Goal: Communication & Community: Answer question/provide support

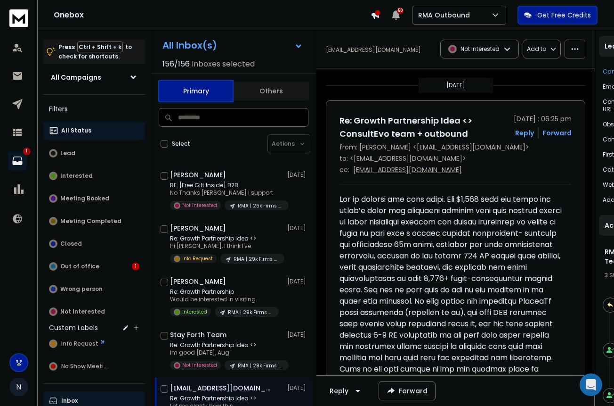
scroll to position [125, 0]
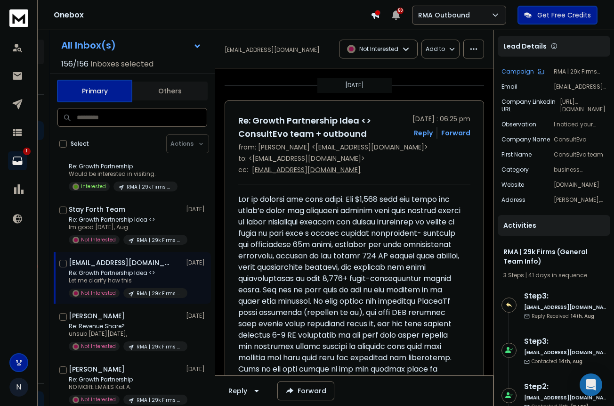
click at [441, 18] on p "RMA Outbound" at bounding box center [446, 14] width 56 height 9
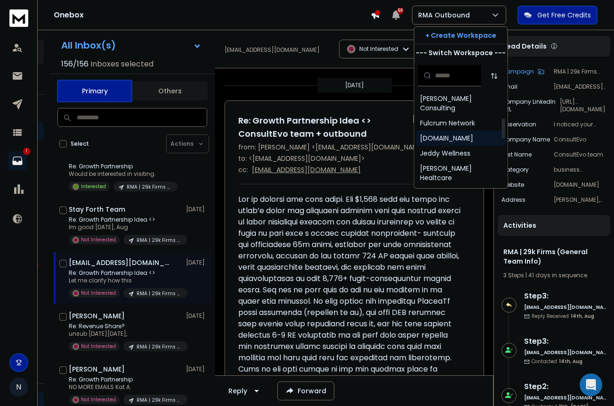
click at [455, 136] on div "[DOMAIN_NAME]" at bounding box center [446, 137] width 53 height 9
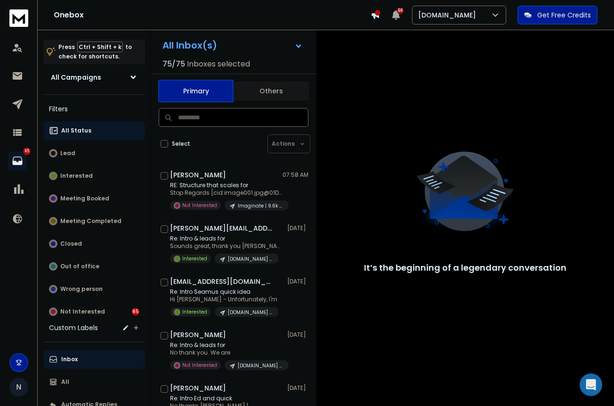
click at [253, 114] on input at bounding box center [234, 117] width 150 height 19
paste input "**********"
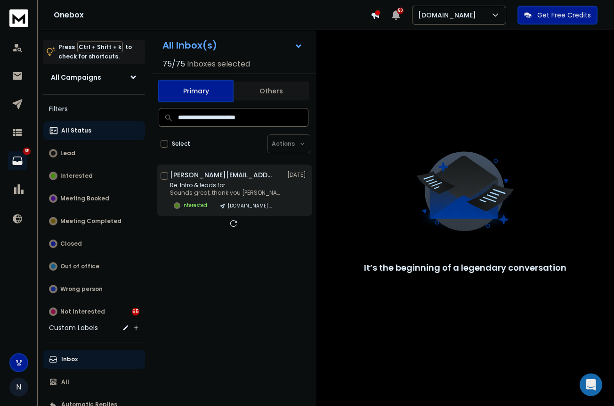
type input "**********"
click at [266, 178] on div "[PERSON_NAME][EMAIL_ADDRESS][DOMAIN_NAME] [DATE]" at bounding box center [239, 174] width 138 height 9
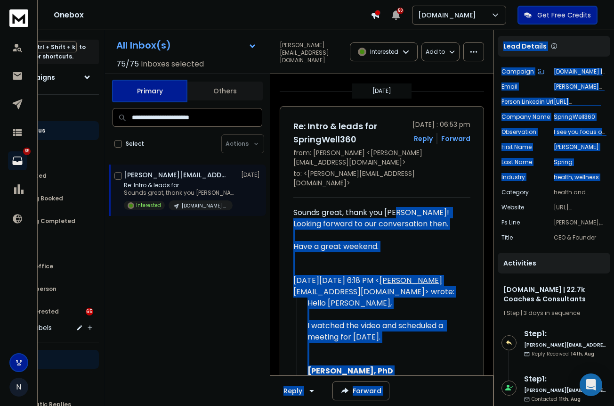
scroll to position [0, 164]
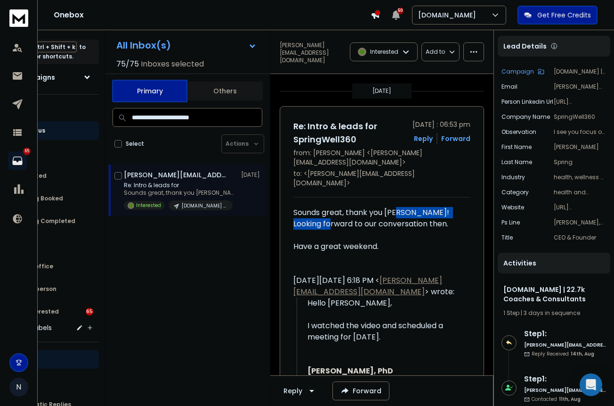
drag, startPoint x: 447, startPoint y: 187, endPoint x: 366, endPoint y: 188, distance: 80.6
click at [366, 207] on div "Sounds great, thank you [PERSON_NAME]! Looking forward to our conversation then." at bounding box center [378, 218] width 170 height 23
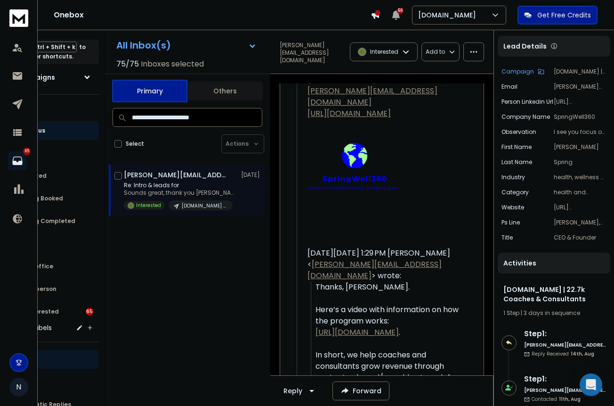
scroll to position [0, 0]
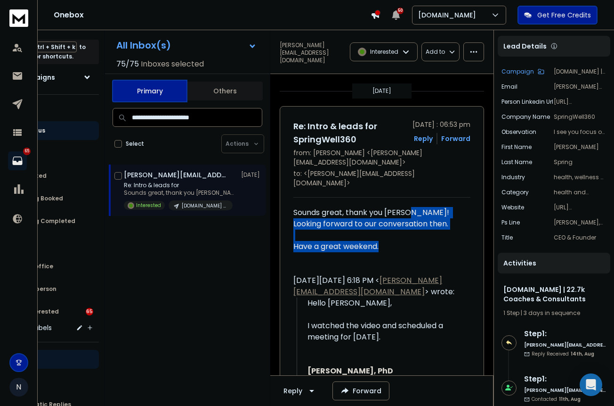
drag, startPoint x: 306, startPoint y: 183, endPoint x: 387, endPoint y: 219, distance: 89.2
drag, startPoint x: 387, startPoint y: 219, endPoint x: 390, endPoint y: 195, distance: 24.2
click at [387, 241] on div "Have a great weekend." at bounding box center [378, 246] width 170 height 11
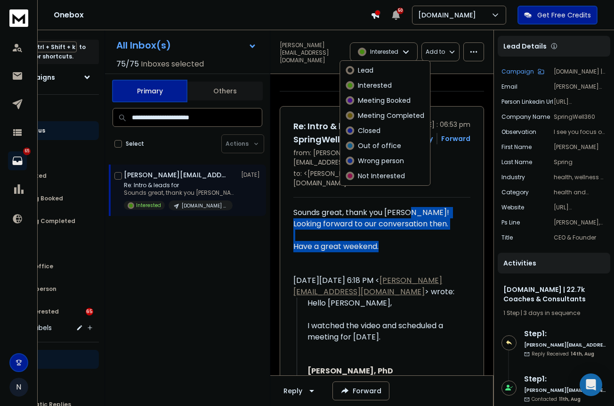
click at [382, 53] on div "Interested" at bounding box center [383, 52] width 67 height 18
click at [362, 104] on p "Meeting Booked" at bounding box center [384, 100] width 53 height 9
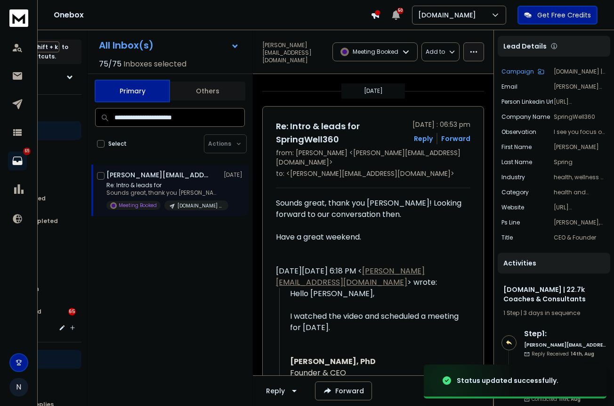
click at [464, 55] on button "button" at bounding box center [474, 51] width 21 height 19
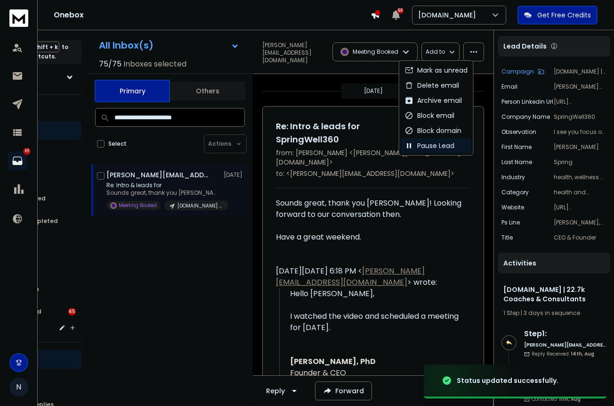
click at [424, 146] on div "Pause Lead" at bounding box center [429, 145] width 49 height 9
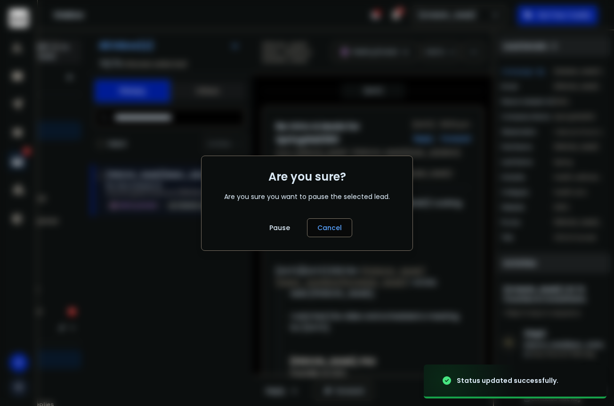
click at [285, 225] on button "Pause" at bounding box center [280, 227] width 36 height 19
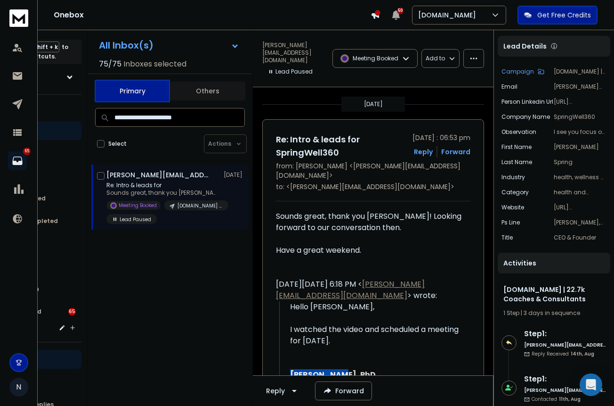
drag, startPoint x: 191, startPoint y: 335, endPoint x: 236, endPoint y: 331, distance: 45.0
click at [290, 369] on b "[PERSON_NAME], PhD" at bounding box center [333, 374] width 86 height 11
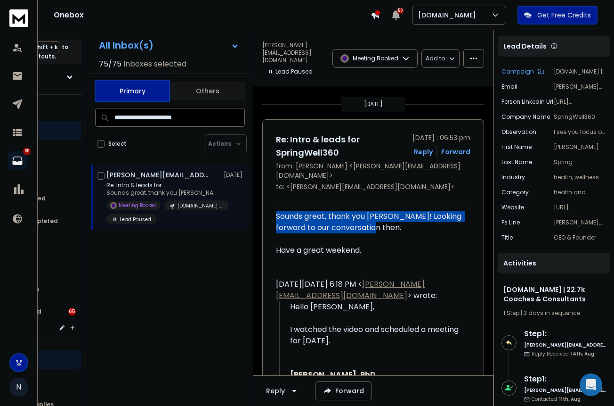
drag, startPoint x: 171, startPoint y: 187, endPoint x: 375, endPoint y: 219, distance: 205.9
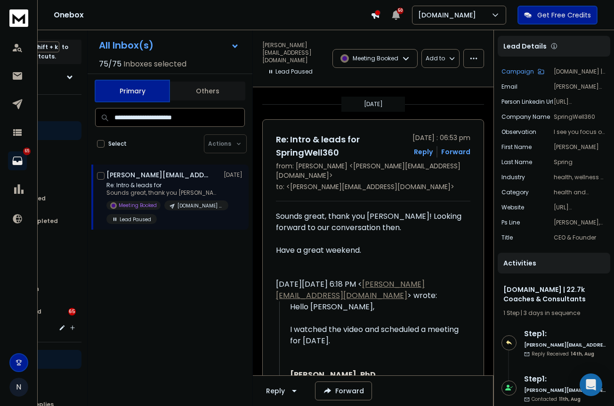
click at [276, 278] on div "[DATE][DATE] 6:18 PM < [PERSON_NAME][EMAIL_ADDRESS][DOMAIN_NAME] > wrote:" at bounding box center [369, 289] width 187 height 23
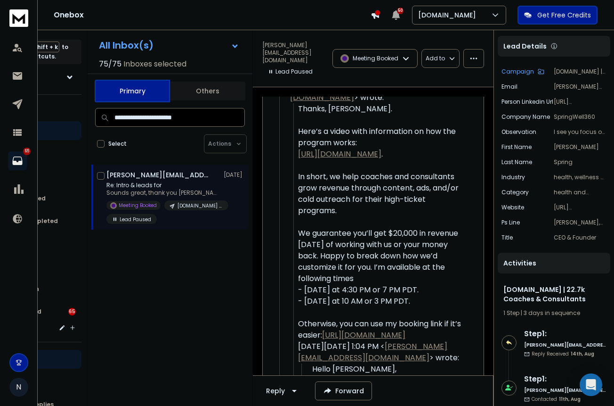
scroll to position [565, 0]
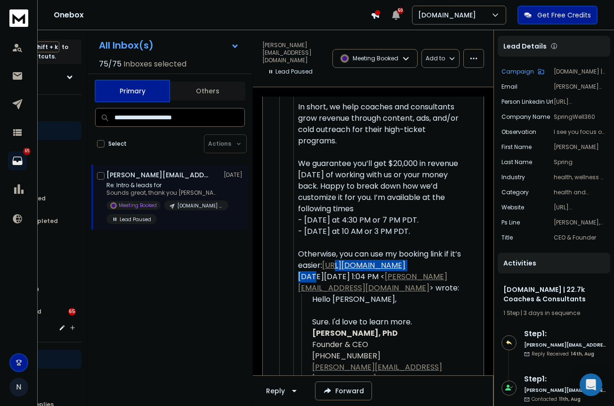
drag, startPoint x: 215, startPoint y: 161, endPoint x: 208, endPoint y: 149, distance: 13.5
drag, startPoint x: 222, startPoint y: 164, endPoint x: 219, endPoint y: 169, distance: 6.0
click at [298, 271] on div "[DATE][DATE] 1:04 PM < [PERSON_NAME][EMAIL_ADDRESS][DOMAIN_NAME] > wrote:" at bounding box center [380, 282] width 165 height 23
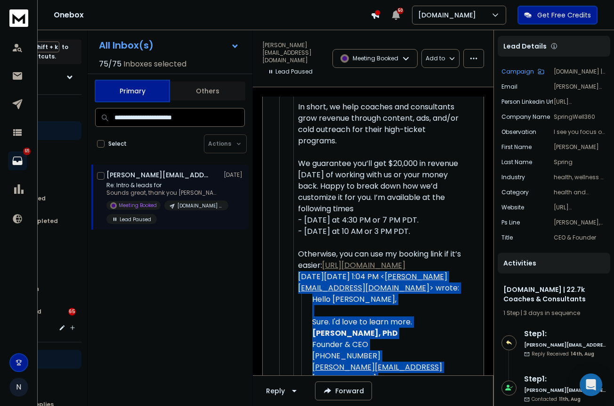
drag, startPoint x: 198, startPoint y: 161, endPoint x: 353, endPoint y: 304, distance: 211.0
